Goal: Task Accomplishment & Management: Use online tool/utility

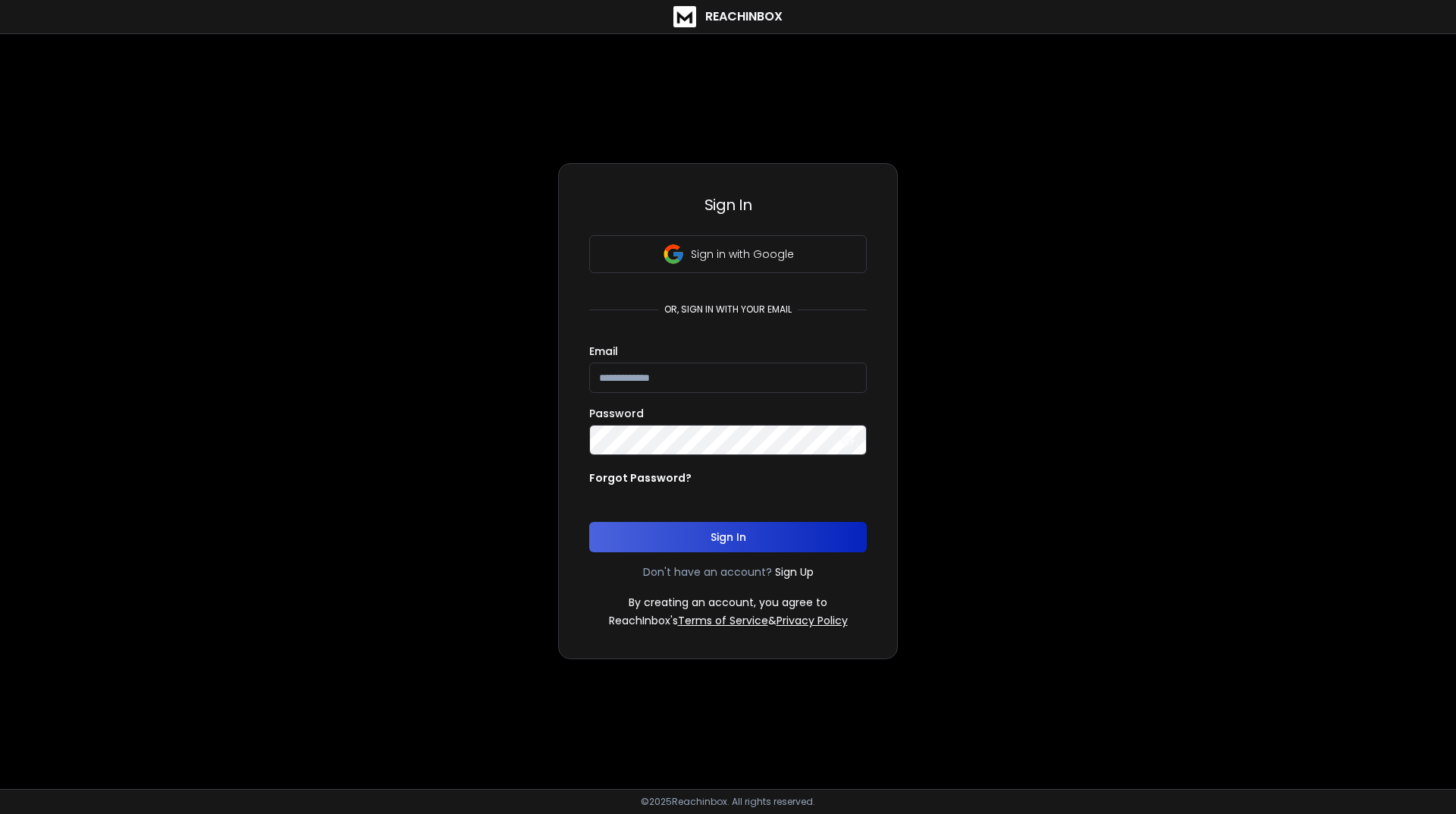
click at [691, 379] on input "email" at bounding box center [728, 377] width 278 height 30
paste input "**********"
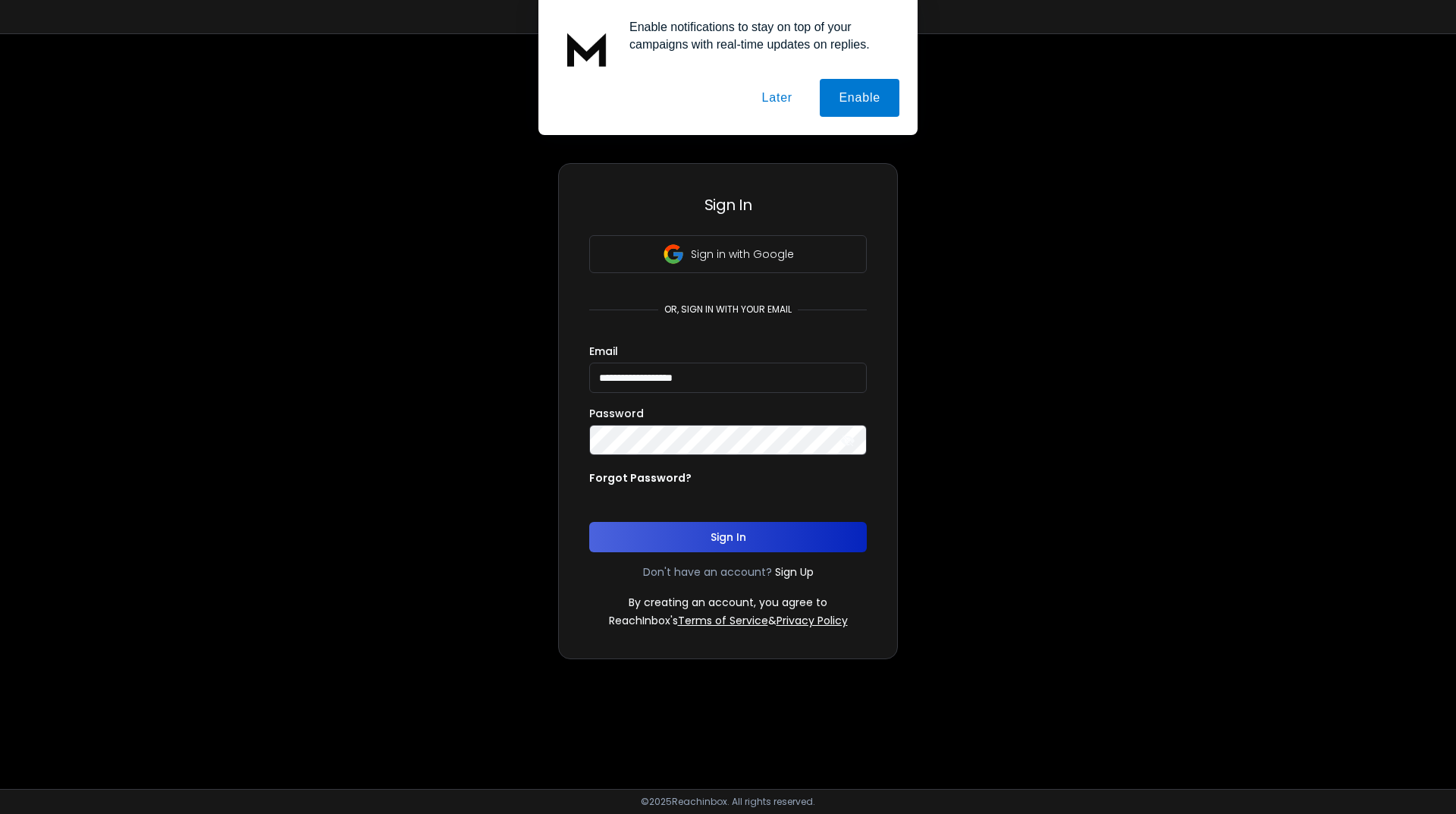
type input "**********"
click at [705, 533] on button "Sign In" at bounding box center [728, 536] width 278 height 30
click at [705, 533] on div "Sign In Sign Up" at bounding box center [728, 536] width 278 height 30
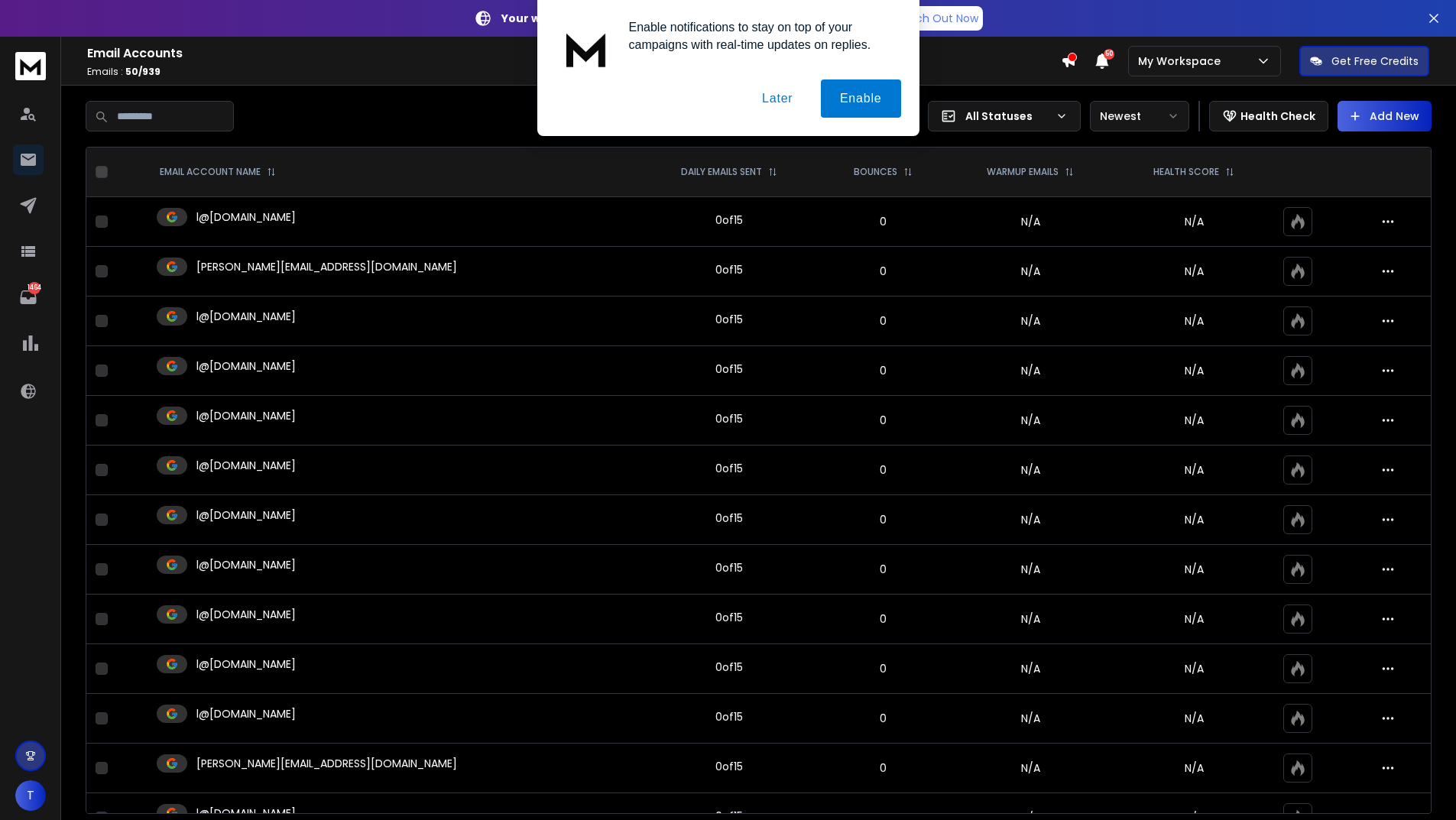
click at [769, 109] on button "Later" at bounding box center [777, 98] width 69 height 38
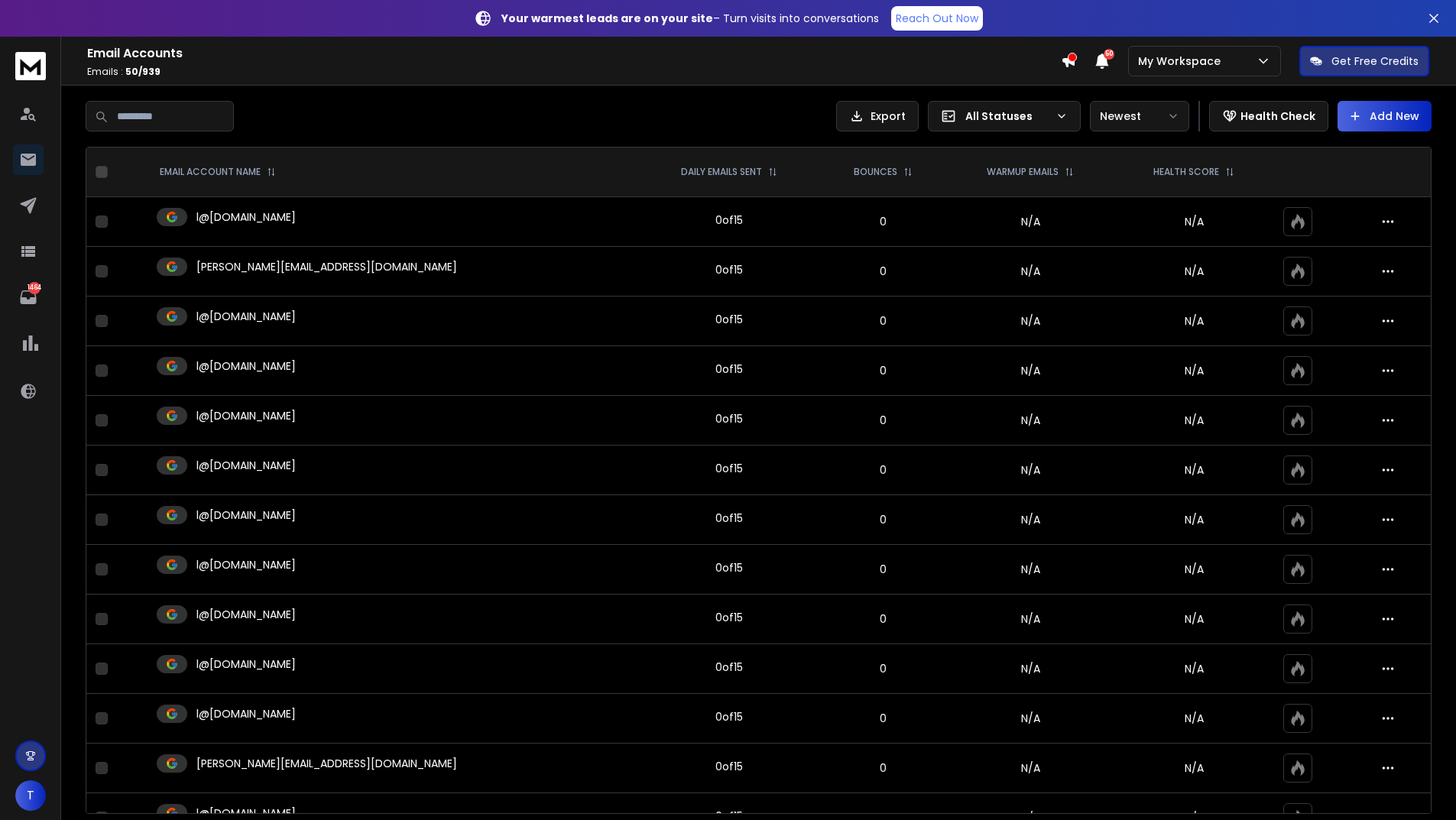
click at [1413, 109] on button "Add New" at bounding box center [1385, 116] width 94 height 30
click at [1391, 119] on button "Add New" at bounding box center [1385, 116] width 94 height 30
click at [1366, 108] on button "Add New" at bounding box center [1385, 116] width 94 height 30
click at [1376, 117] on button "Add New" at bounding box center [1385, 116] width 94 height 30
click at [1376, 119] on button "Add New" at bounding box center [1385, 116] width 94 height 30
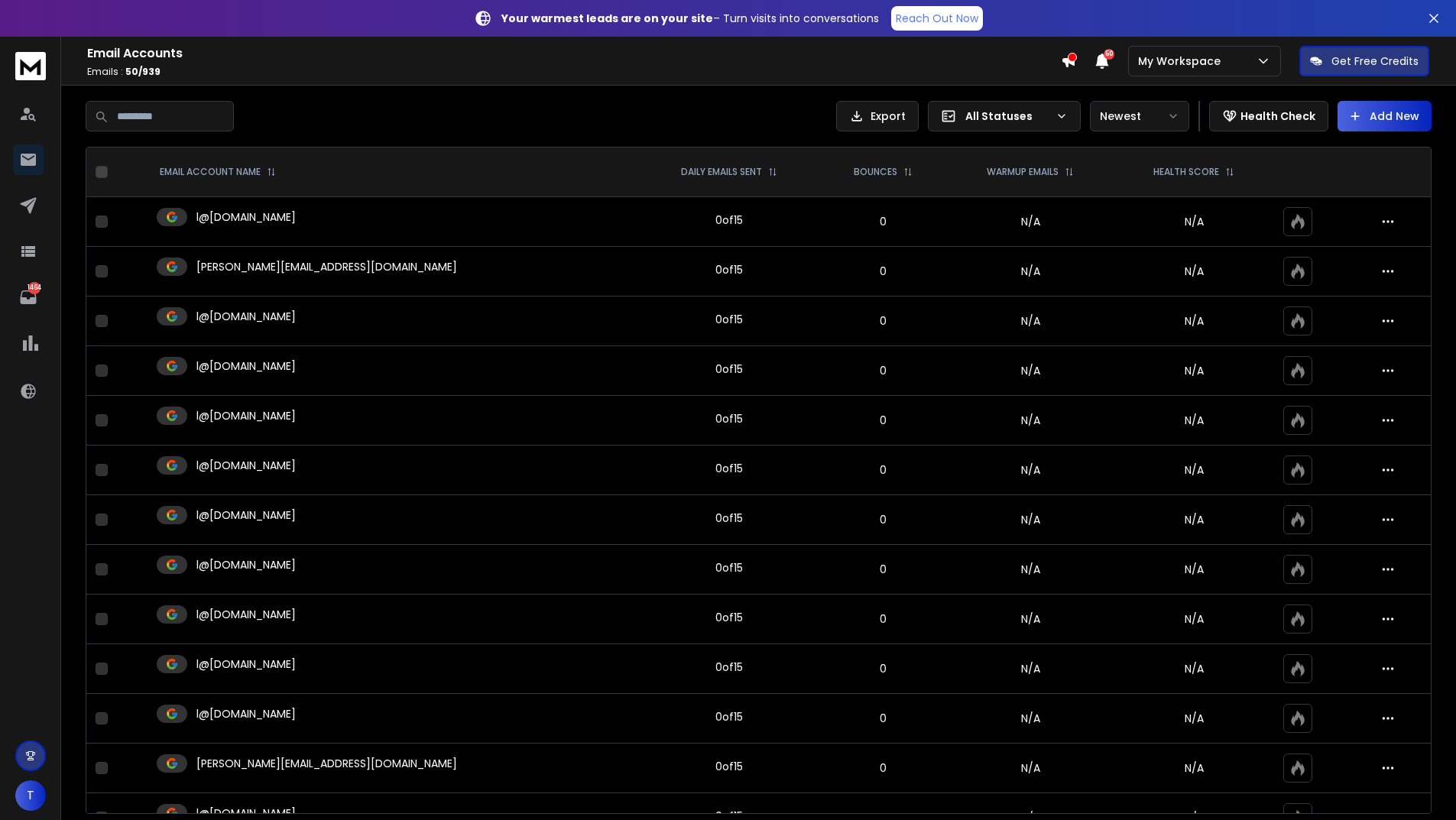
click at [1376, 119] on button "Add New" at bounding box center [1385, 116] width 94 height 30
click at [1371, 114] on button "Add New" at bounding box center [1385, 116] width 94 height 30
click at [1352, 112] on icon at bounding box center [1355, 116] width 10 height 10
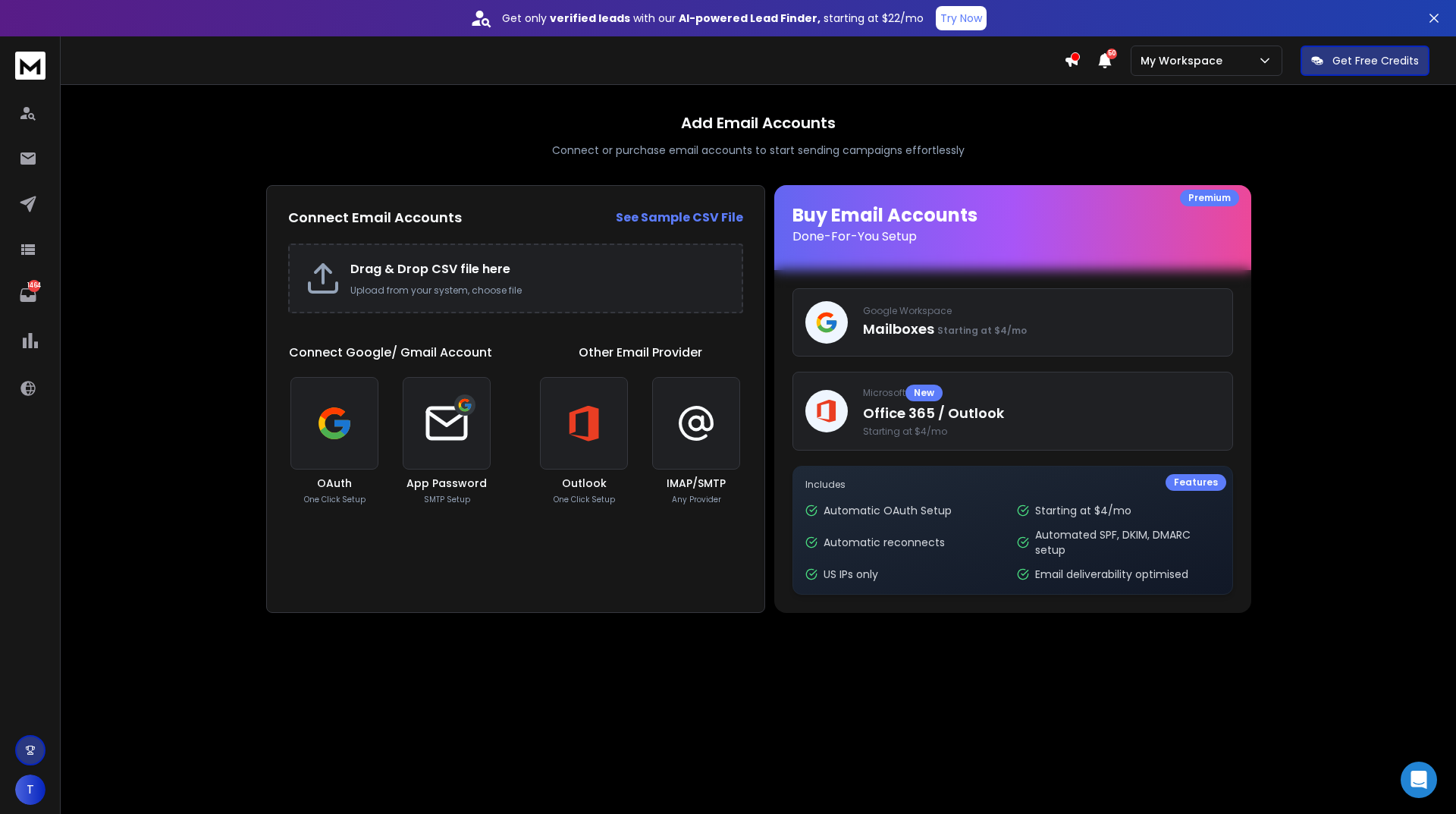
click at [299, 444] on div at bounding box center [335, 423] width 88 height 93
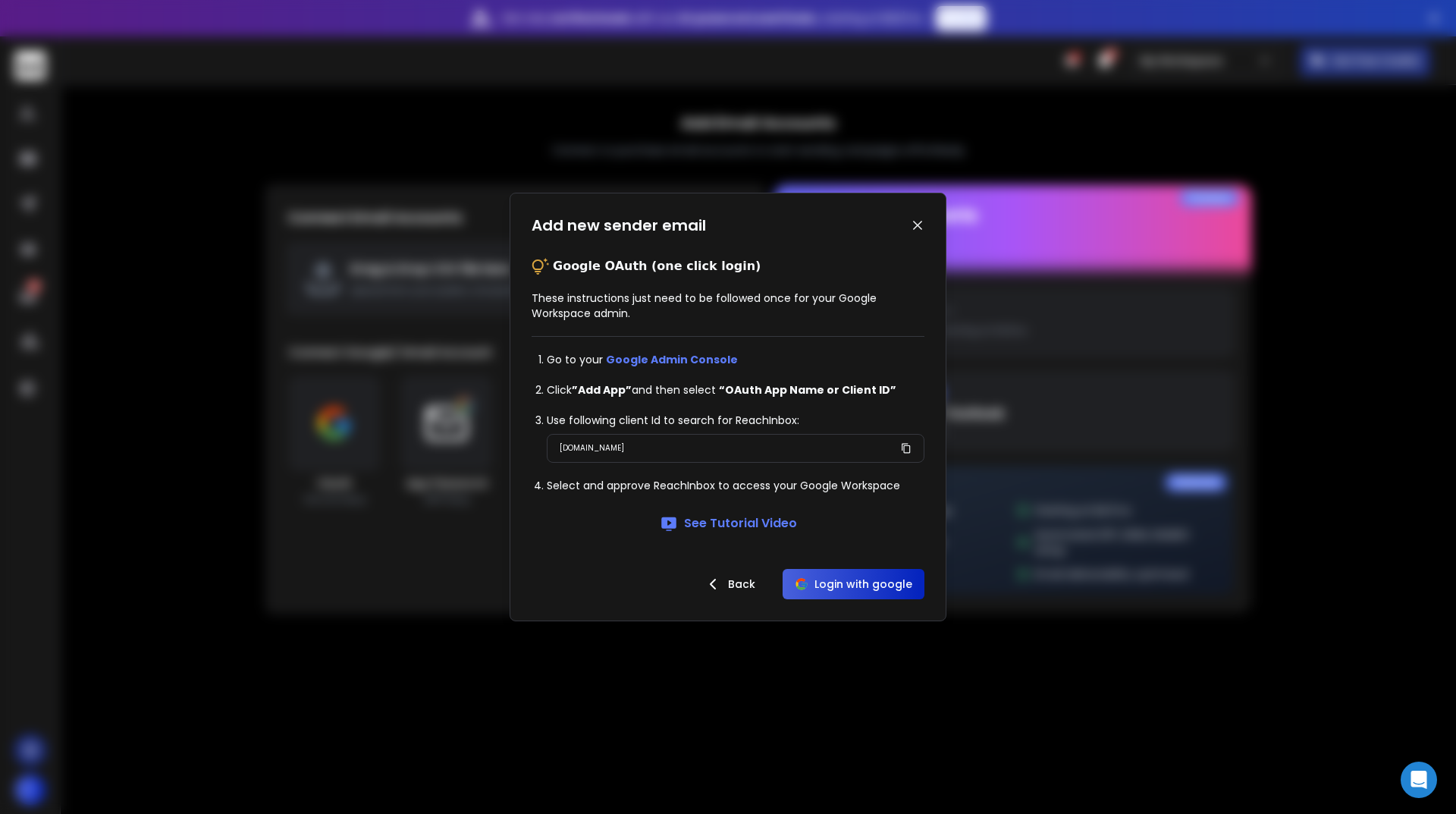
click at [841, 574] on button "Login with google" at bounding box center [854, 584] width 142 height 30
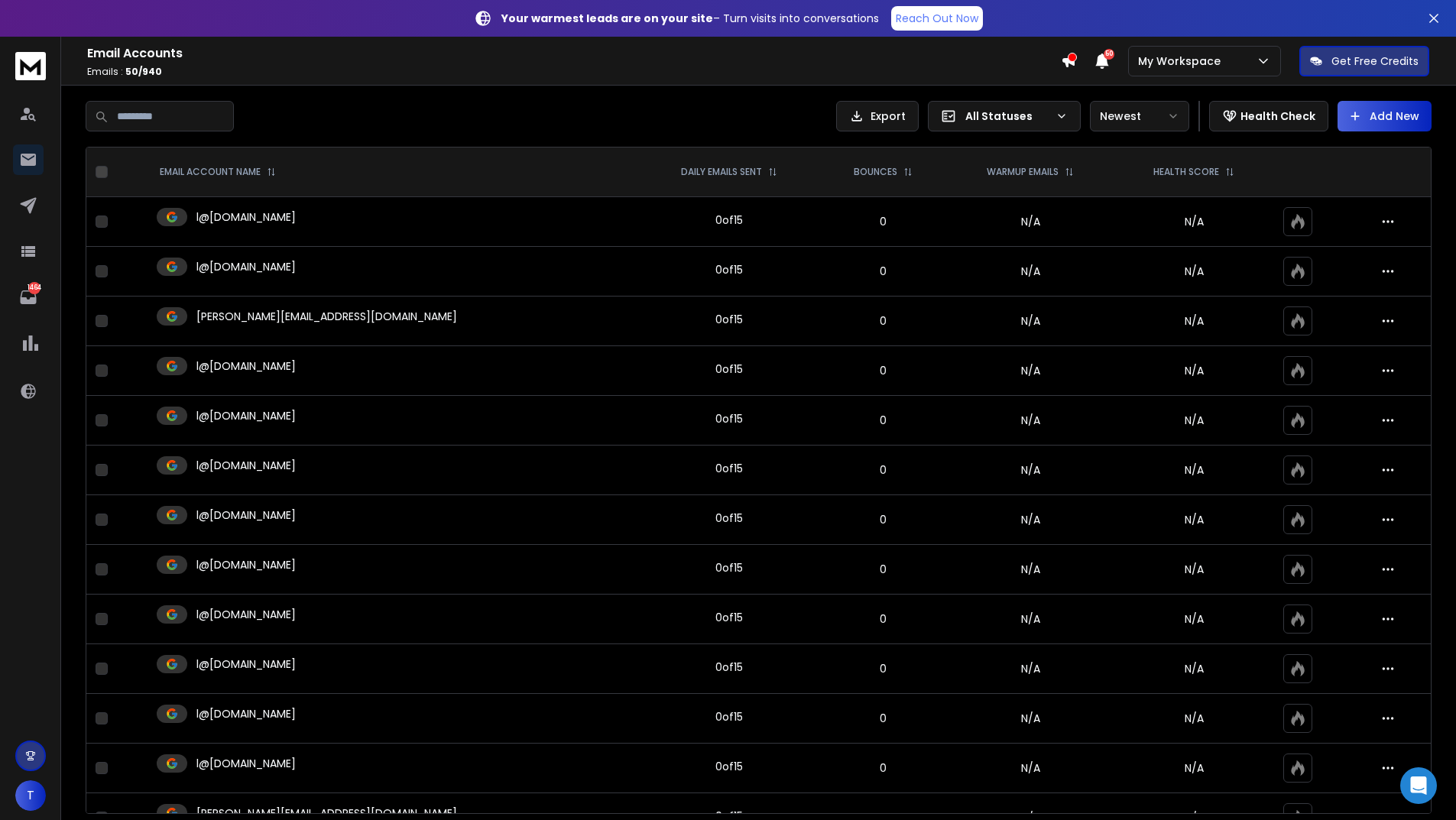
click at [1379, 113] on button "Add New" at bounding box center [1385, 116] width 94 height 30
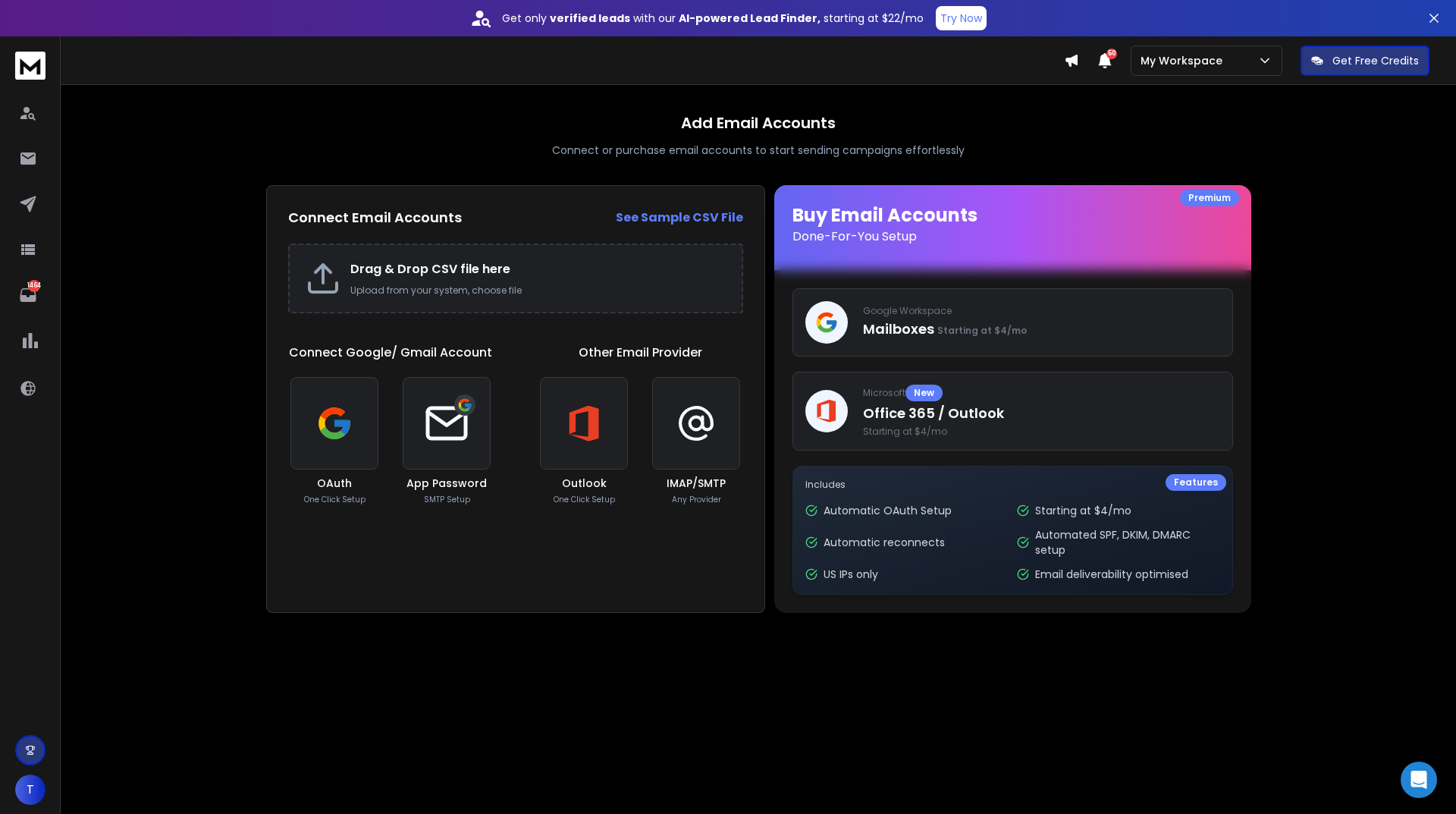
click at [366, 421] on div at bounding box center [335, 423] width 88 height 93
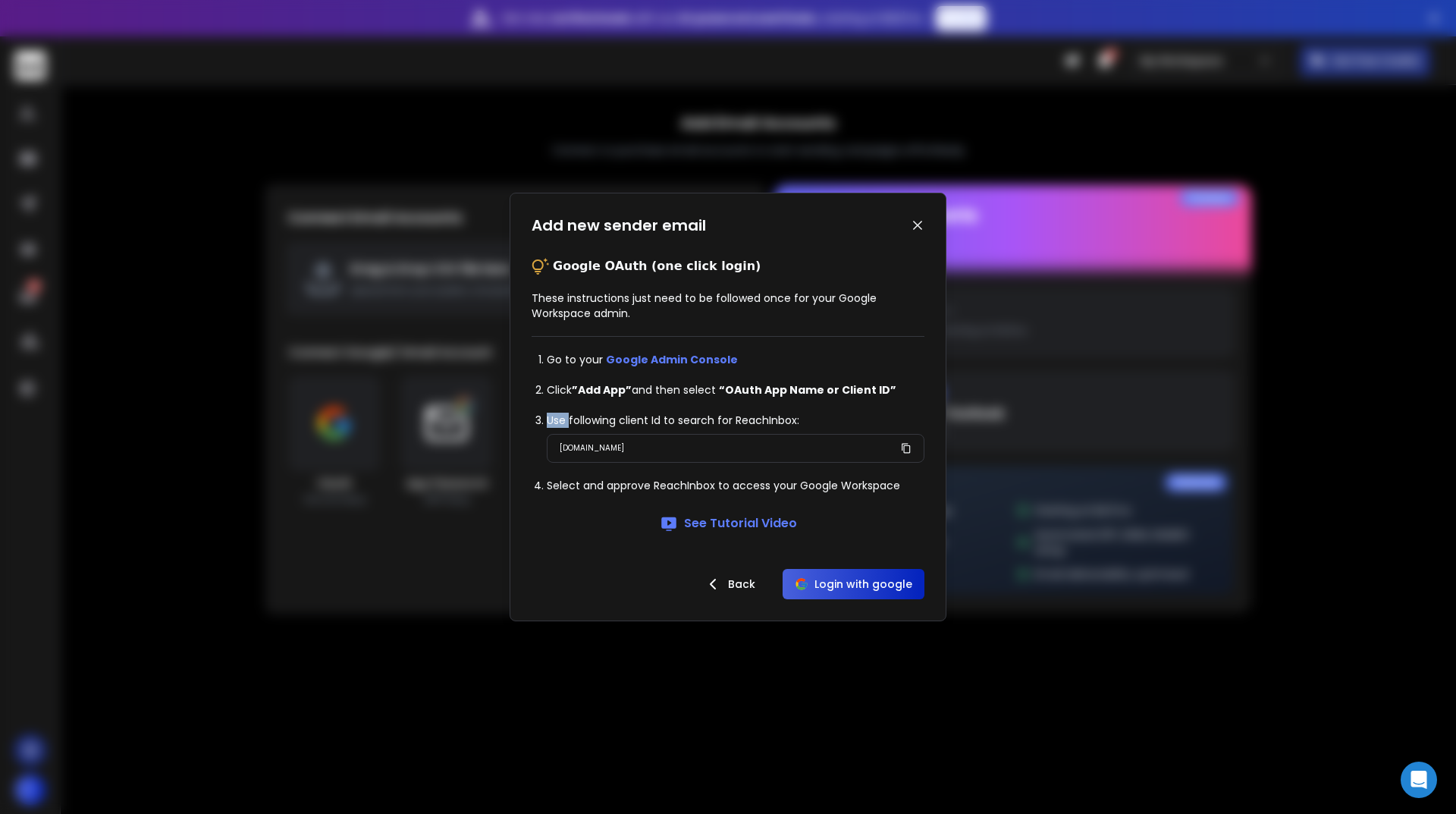
drag, startPoint x: 861, startPoint y: 580, endPoint x: 866, endPoint y: 590, distance: 11.2
click at [862, 580] on button "Login with google" at bounding box center [854, 584] width 142 height 30
